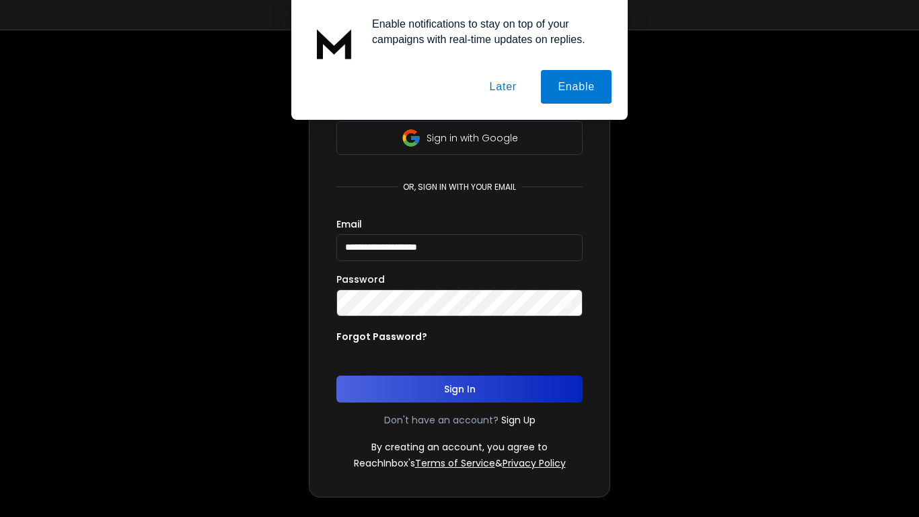
type input "**********"
click at [460, 388] on button "Sign In" at bounding box center [459, 388] width 246 height 27
